Goal: Check status

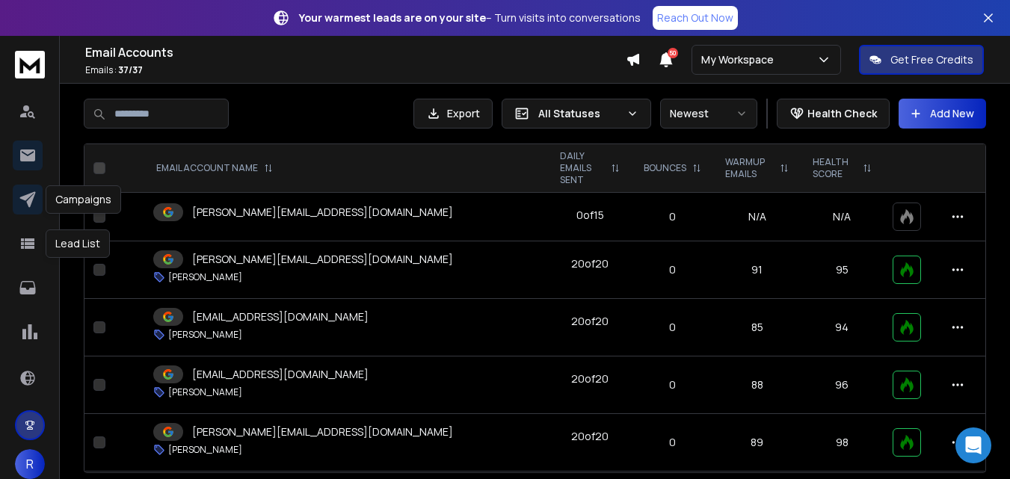
click at [24, 200] on icon at bounding box center [28, 200] width 18 height 18
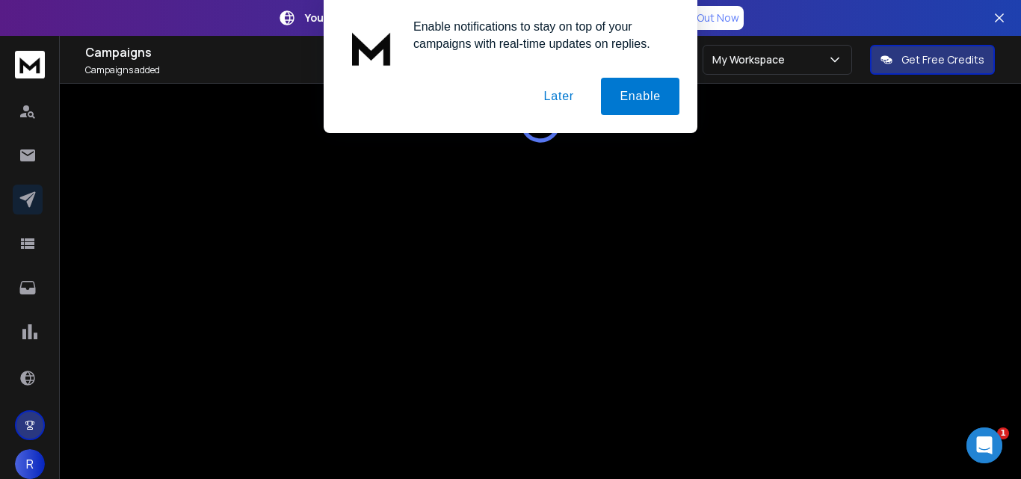
click at [557, 93] on button "Later" at bounding box center [558, 96] width 67 height 37
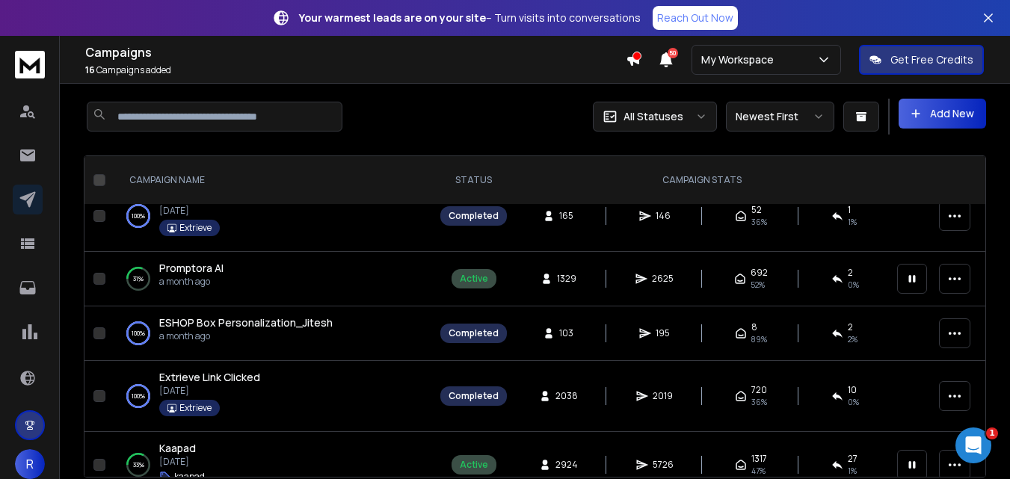
scroll to position [224, 0]
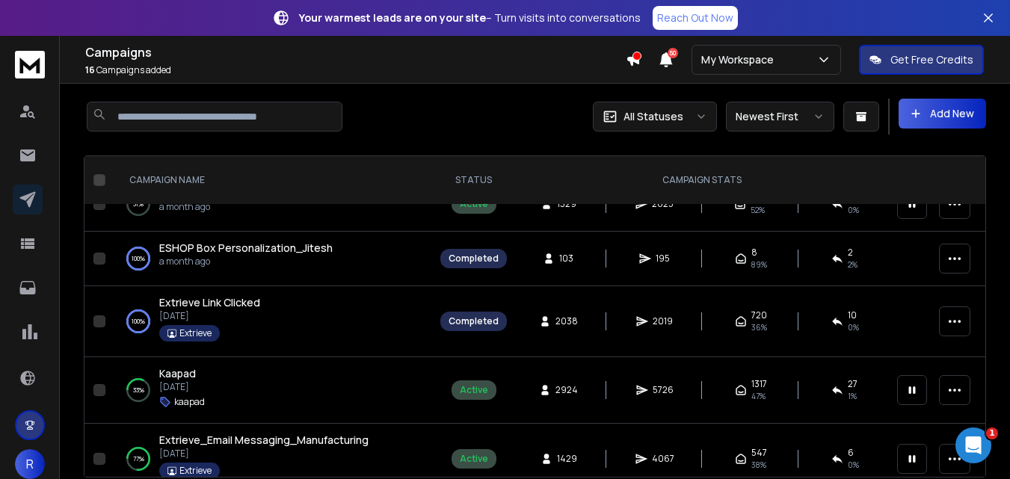
click at [227, 379] on div "33 % Kaapad [DATE] kaapad" at bounding box center [271, 390] width 290 height 48
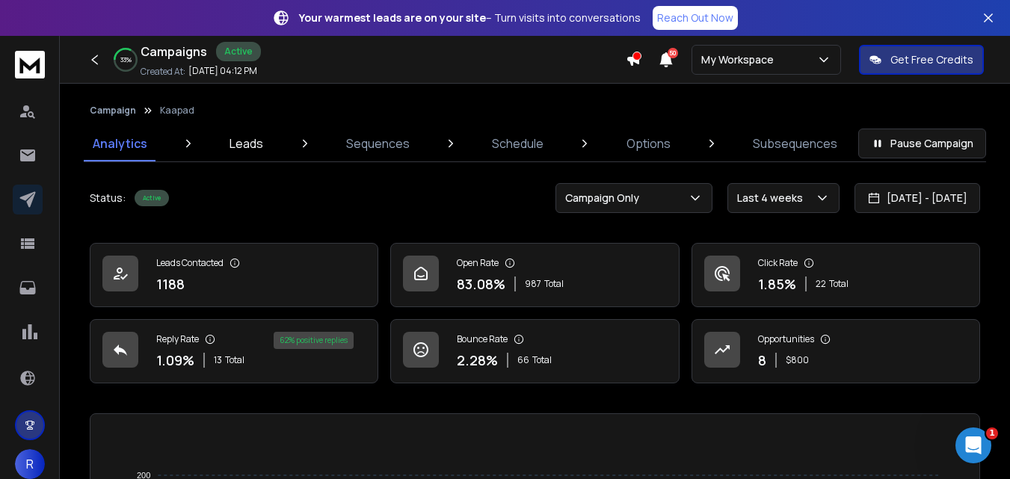
click at [245, 145] on p "Leads" at bounding box center [247, 144] width 34 height 18
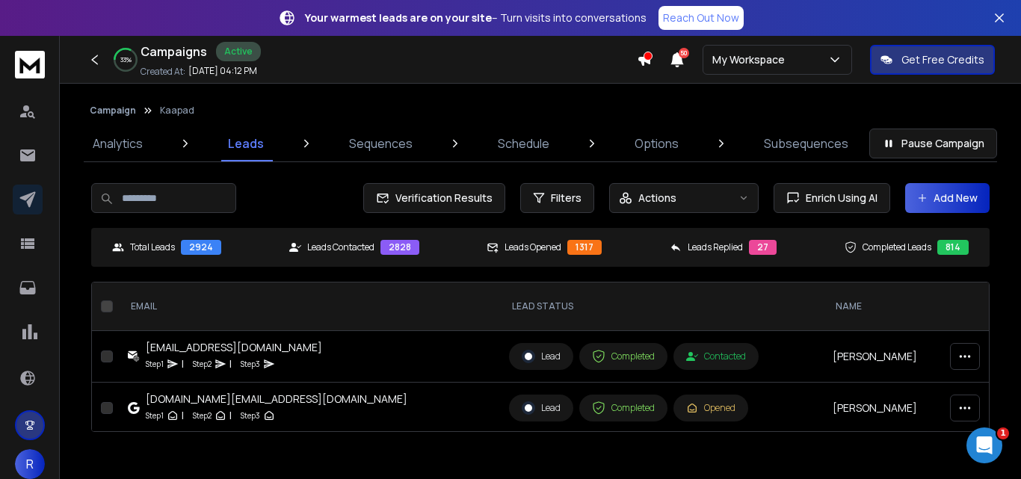
click at [207, 250] on div "2924" at bounding box center [201, 247] width 40 height 15
copy div "2924"
click at [37, 342] on icon at bounding box center [30, 332] width 22 height 22
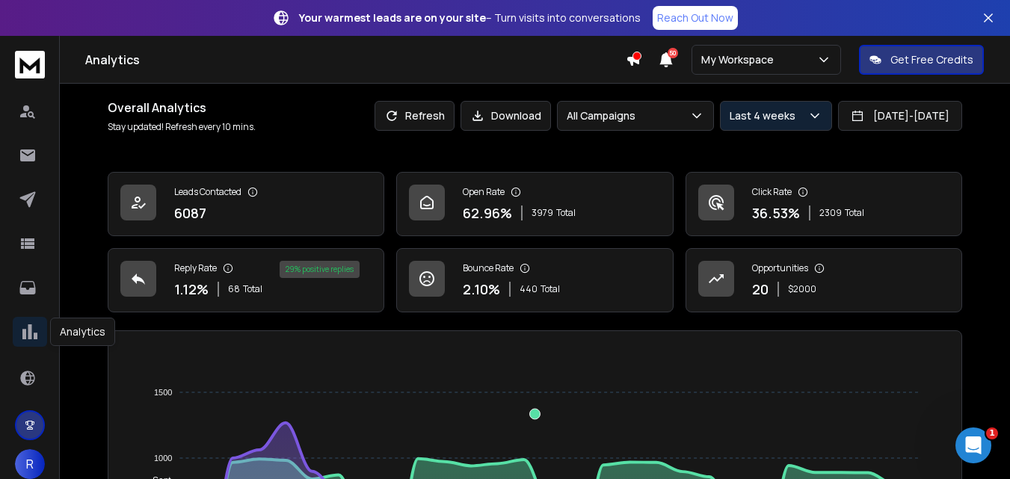
click at [744, 112] on p "Last 4 weeks" at bounding box center [766, 115] width 72 height 15
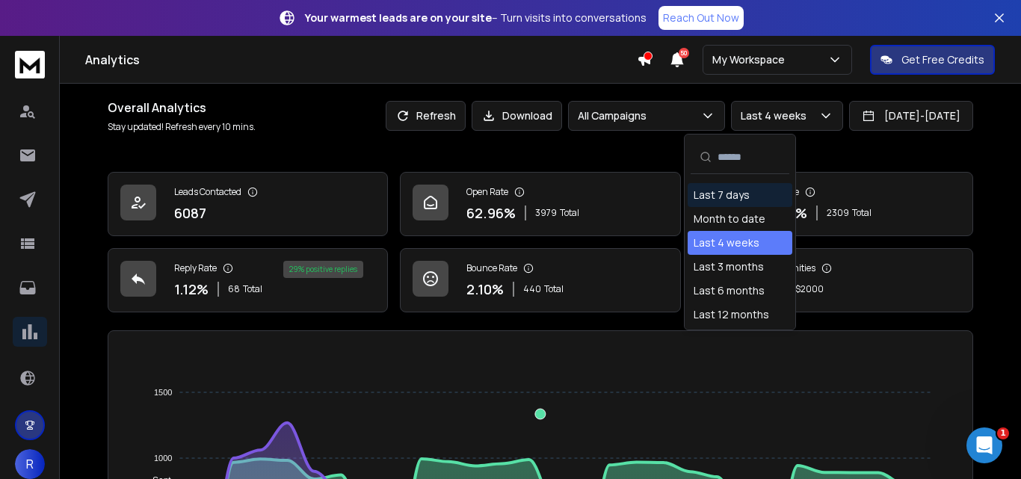
click at [731, 188] on div "Last 7 days" at bounding box center [722, 195] width 56 height 15
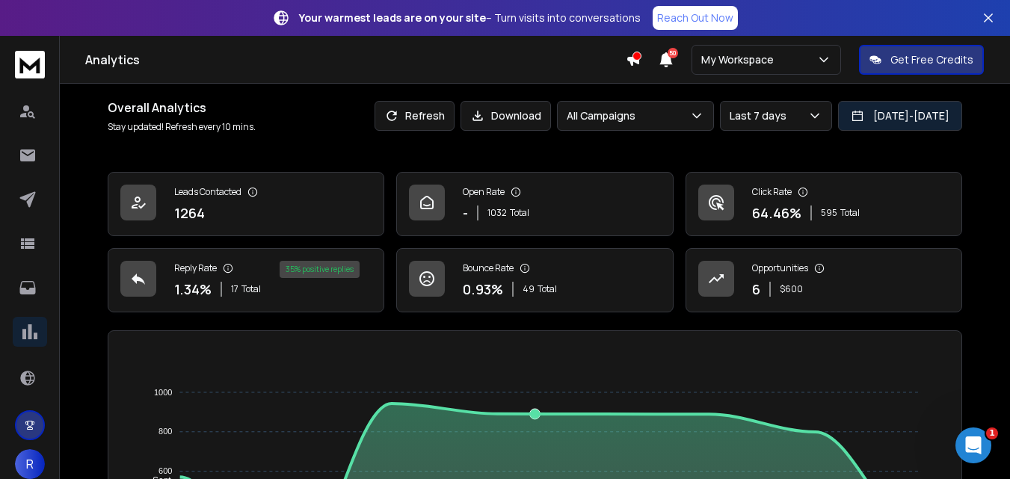
click at [846, 111] on button "[DATE] - [DATE]" at bounding box center [900, 116] width 124 height 30
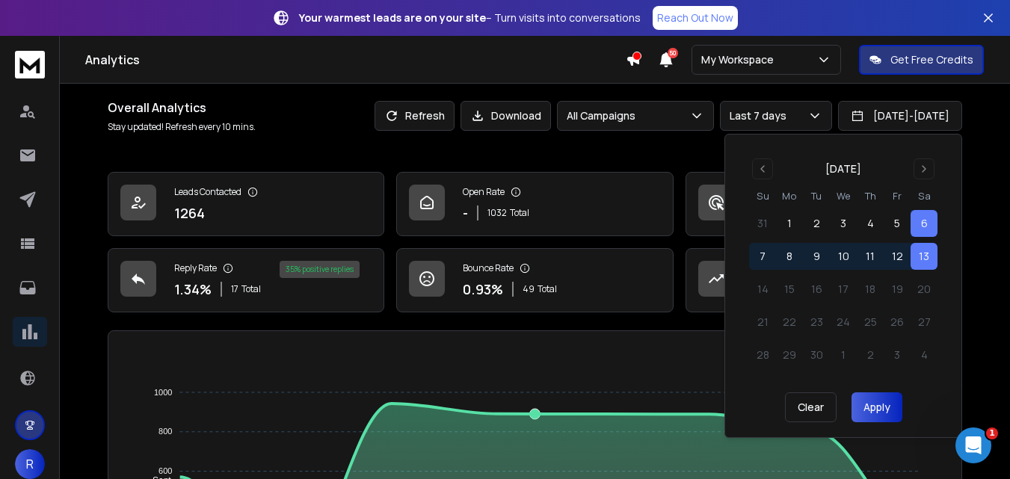
click at [899, 251] on button "12" at bounding box center [897, 256] width 27 height 27
click at [879, 411] on button "Apply" at bounding box center [877, 408] width 51 height 30
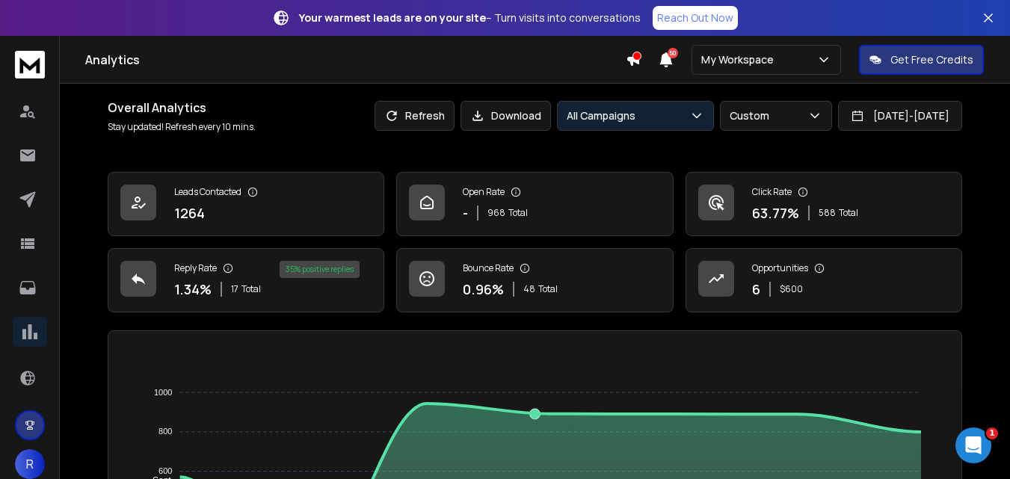
click at [599, 123] on button "All Campaigns" at bounding box center [635, 116] width 157 height 30
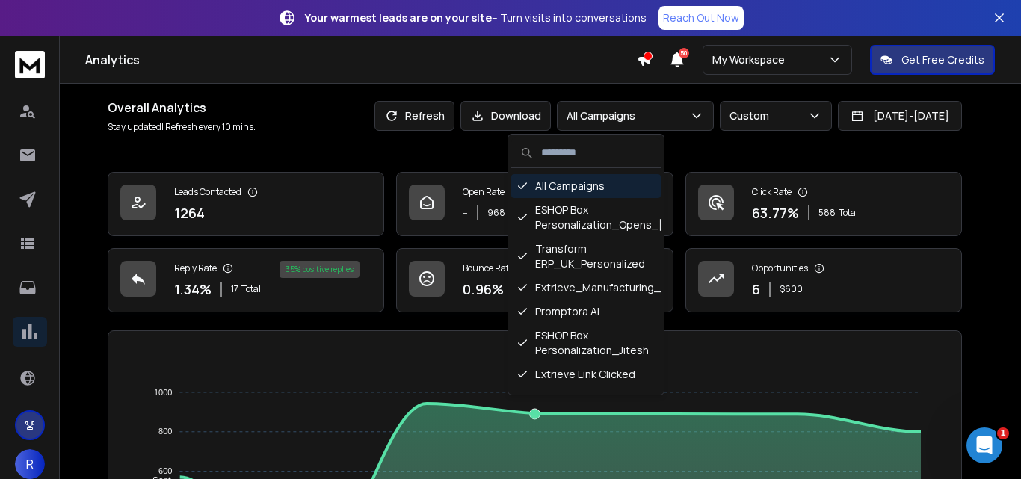
click at [567, 185] on div "All Campaigns" at bounding box center [586, 186] width 150 height 24
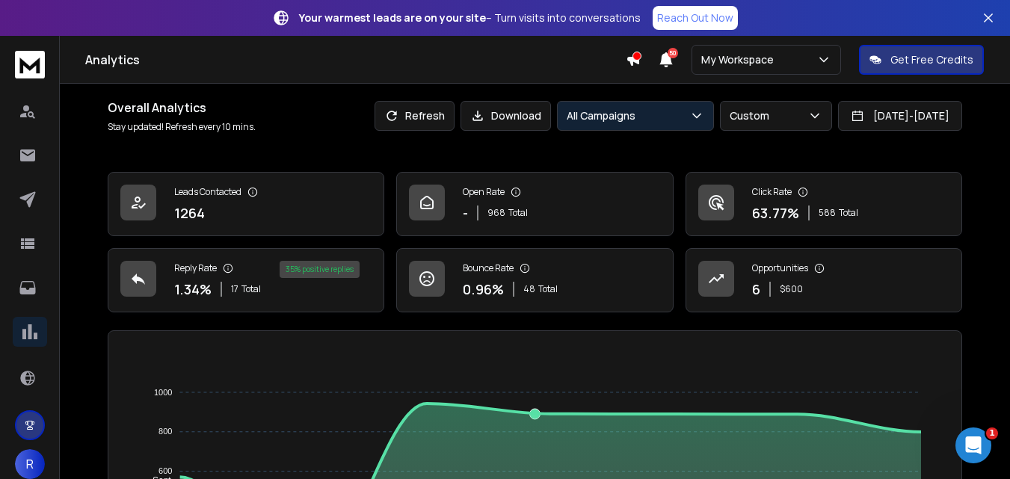
click at [578, 117] on p "All Campaigns" at bounding box center [604, 115] width 75 height 15
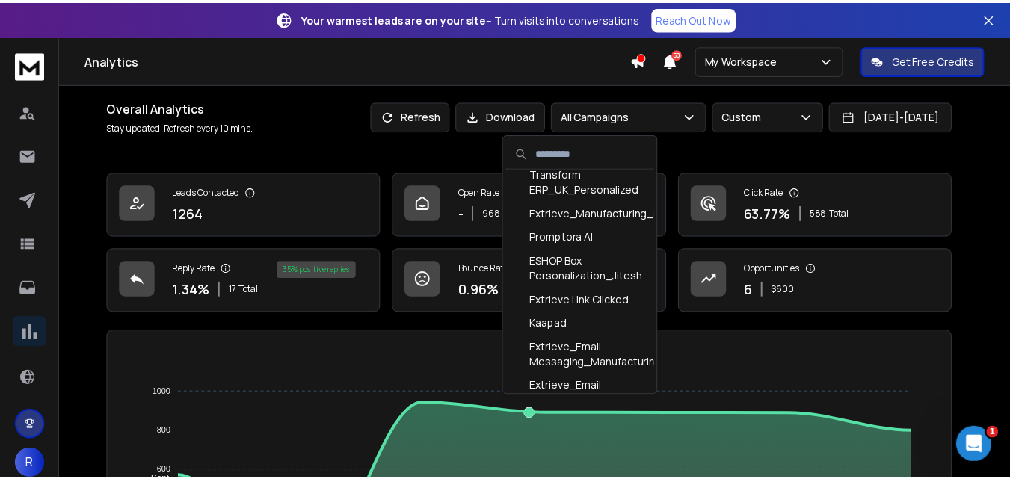
scroll to position [150, 0]
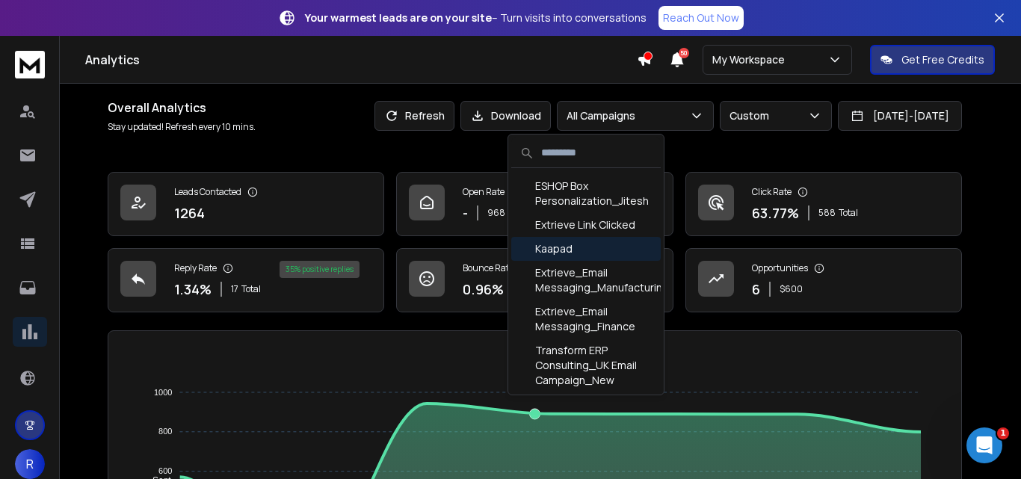
click at [574, 261] on div "Kaapad" at bounding box center [586, 249] width 150 height 24
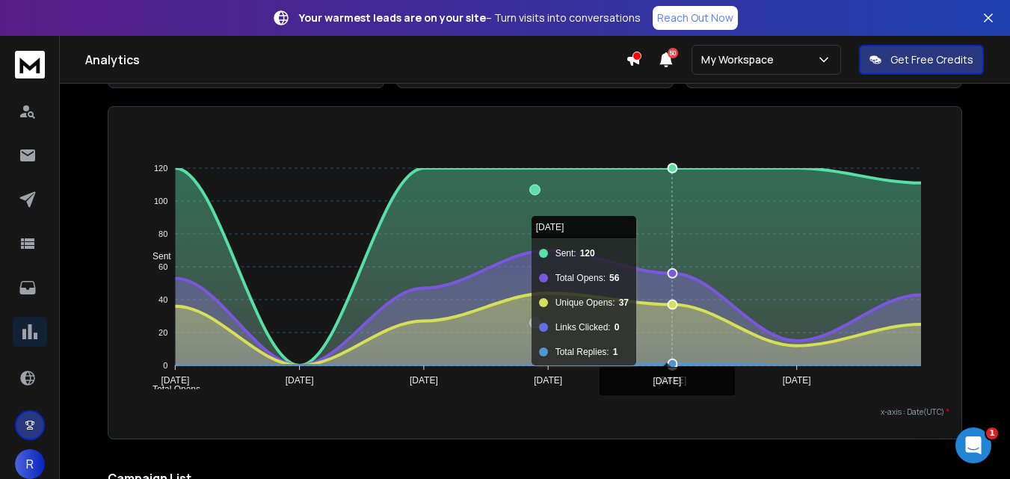
scroll to position [402, 0]
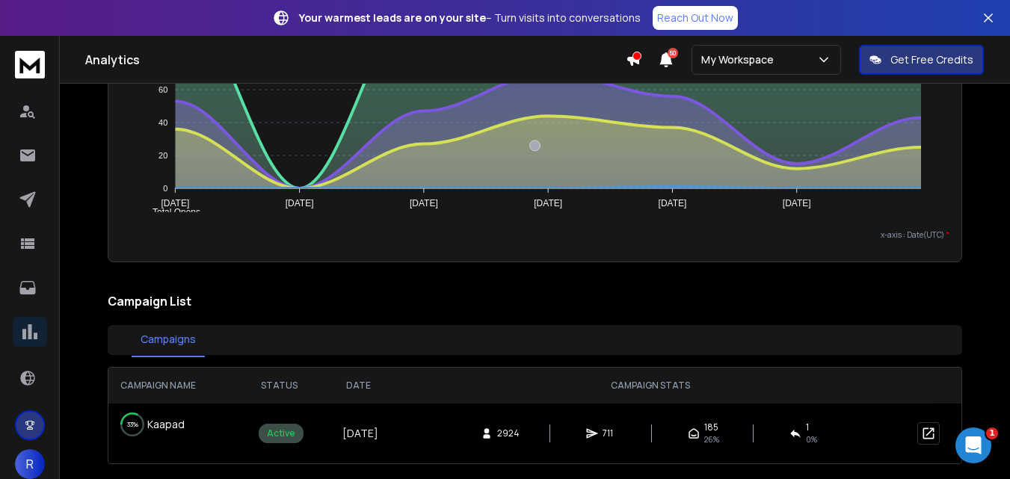
drag, startPoint x: 135, startPoint y: 195, endPoint x: 781, endPoint y: 213, distance: 646.3
click at [781, 213] on div "Sent Total Opens Unique Opens Links Clicked Total Replies 120 120 100 100 80 80…" at bounding box center [534, 87] width 829 height 273
drag, startPoint x: 825, startPoint y: 204, endPoint x: 0, endPoint y: 105, distance: 830.7
click at [1, 111] on div "R Analytics 50 My Workspace Get Free Credits Overall Analytics Stay updated! Re…" at bounding box center [505, 56] width 1010 height 845
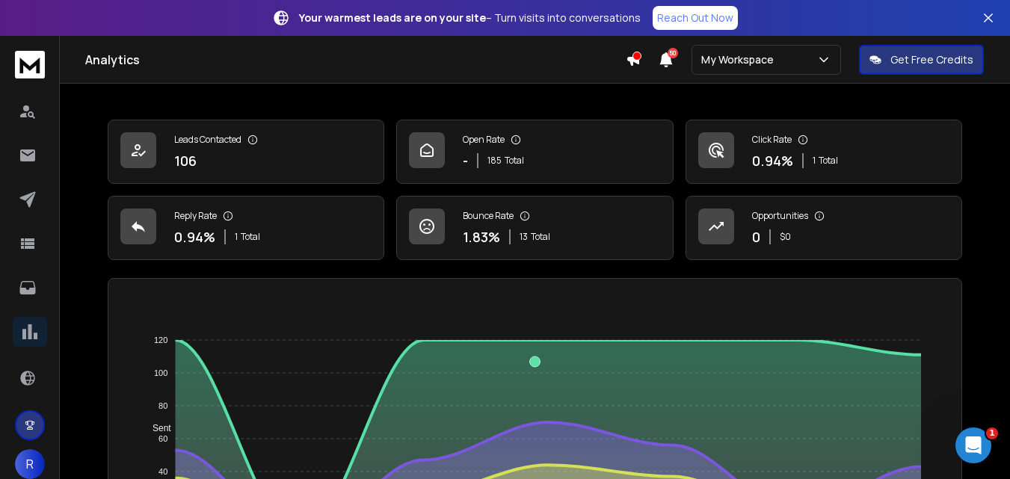
scroll to position [0, 0]
